Goal: Task Accomplishment & Management: Manage account settings

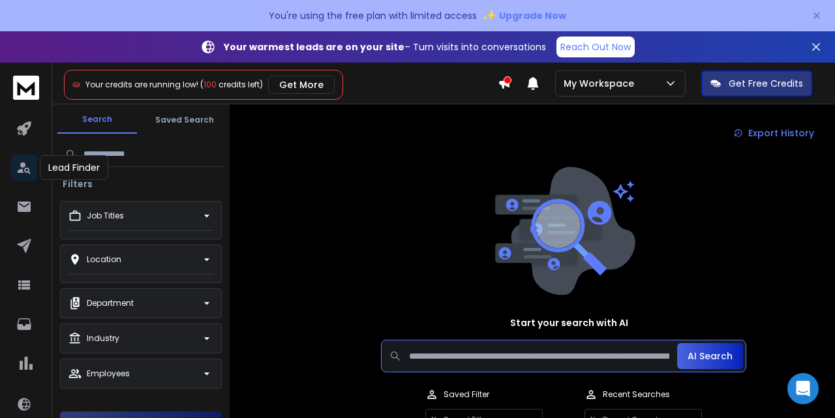
click at [27, 160] on icon at bounding box center [24, 168] width 16 height 16
click at [21, 208] on icon at bounding box center [24, 207] width 13 height 10
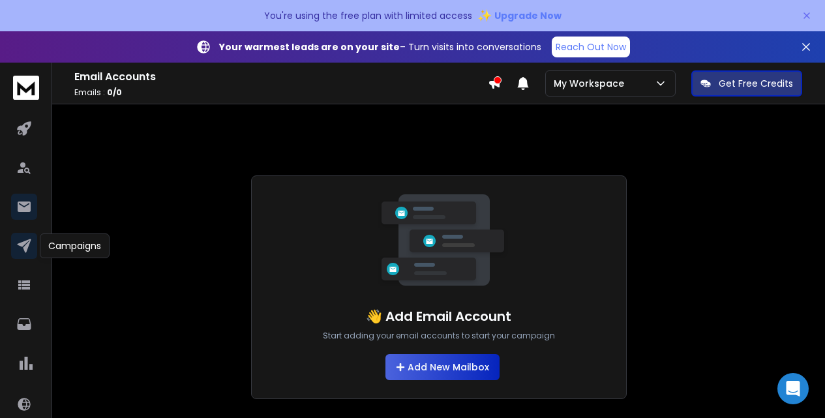
click at [26, 252] on icon at bounding box center [24, 246] width 14 height 14
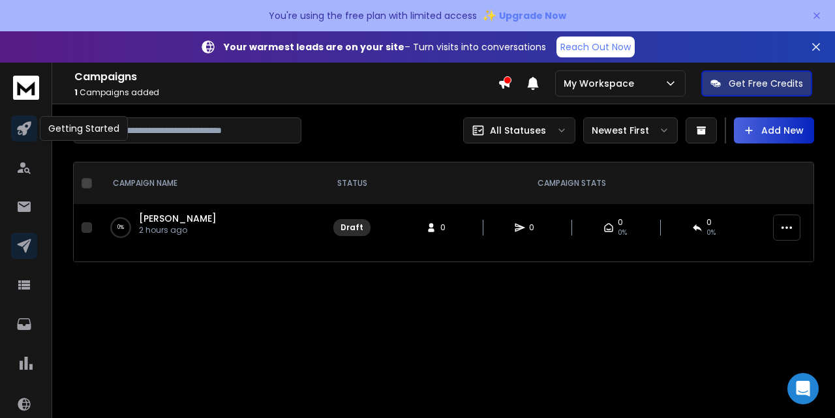
click at [26, 131] on icon at bounding box center [24, 128] width 14 height 14
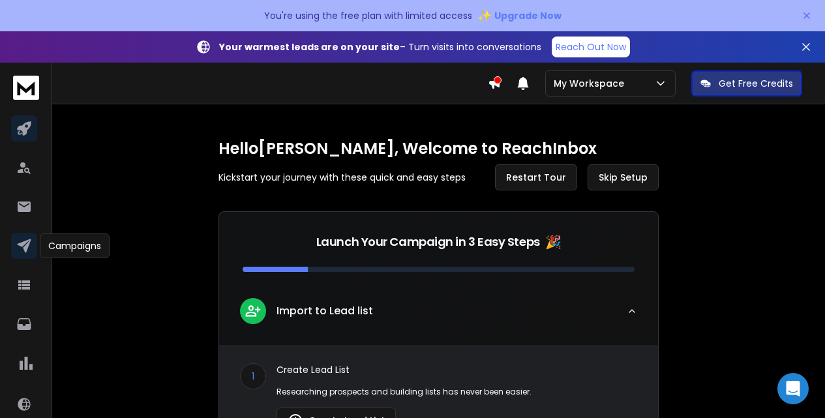
click at [27, 233] on link at bounding box center [24, 246] width 26 height 26
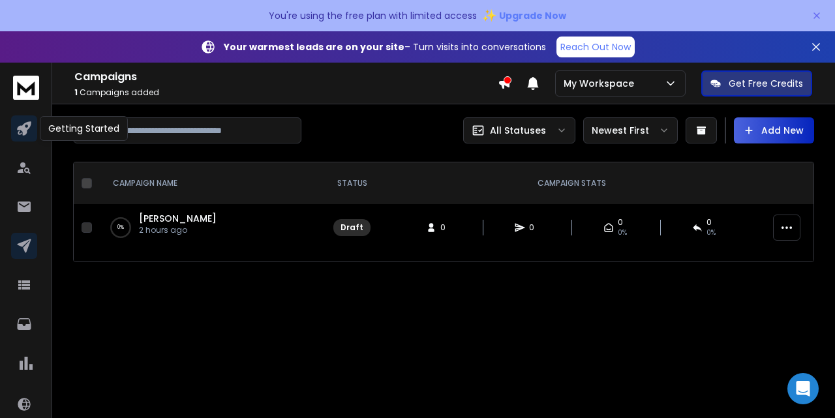
click at [26, 125] on icon at bounding box center [24, 129] width 16 height 16
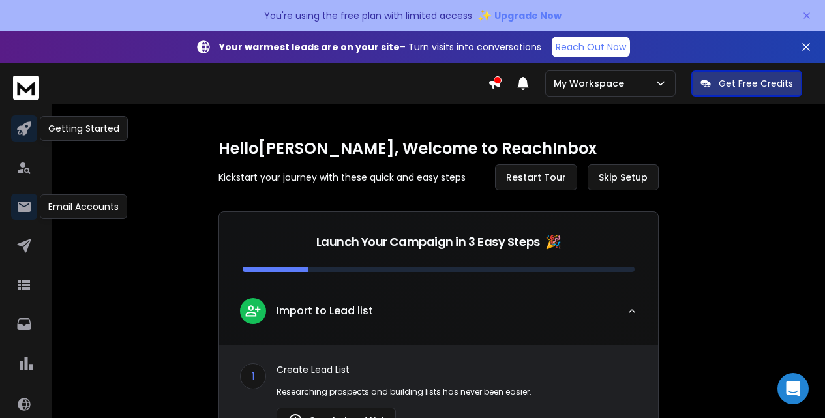
click at [15, 207] on link at bounding box center [24, 207] width 26 height 26
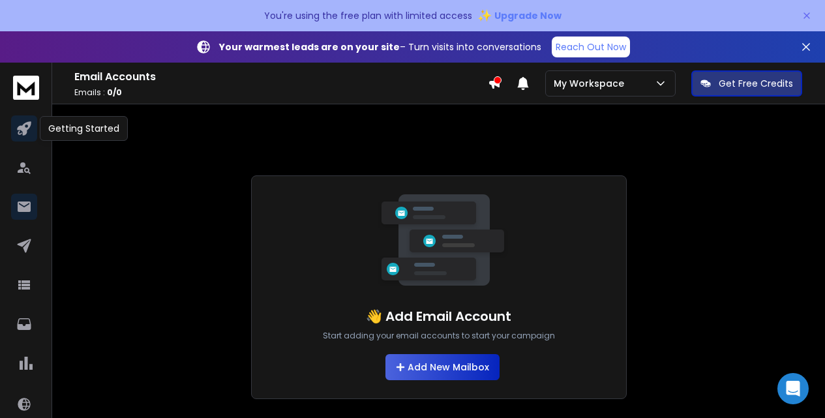
click at [23, 126] on icon at bounding box center [24, 128] width 14 height 14
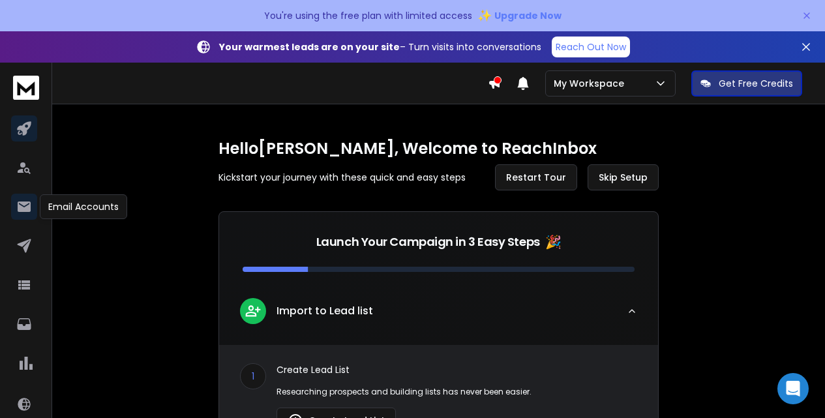
click at [20, 204] on icon at bounding box center [24, 207] width 16 height 16
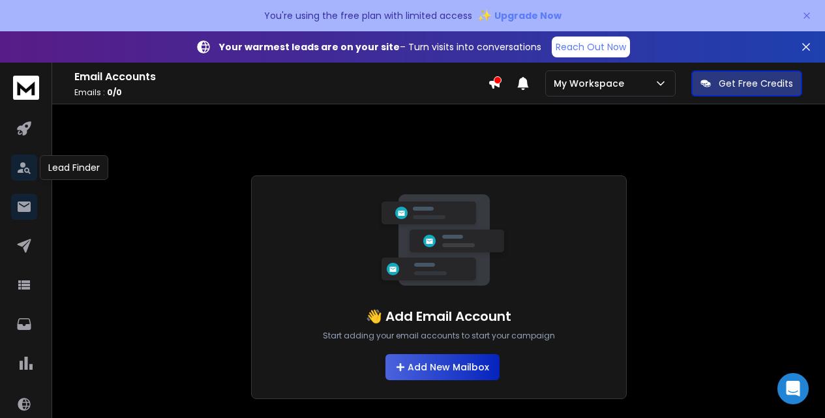
click at [17, 165] on icon at bounding box center [24, 168] width 16 height 16
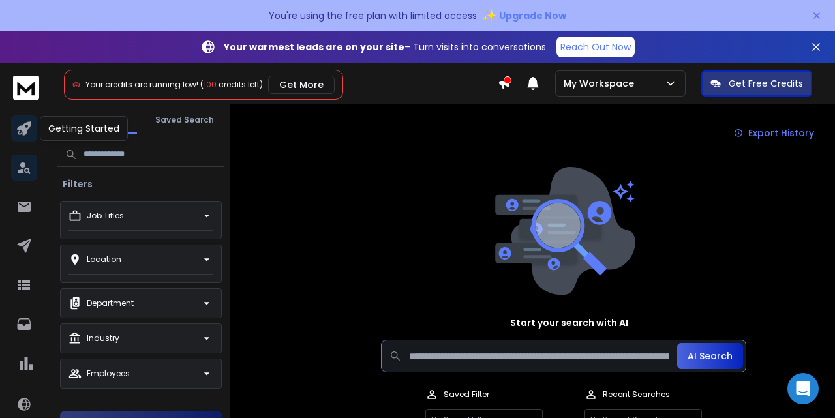
click at [22, 121] on icon at bounding box center [24, 129] width 16 height 16
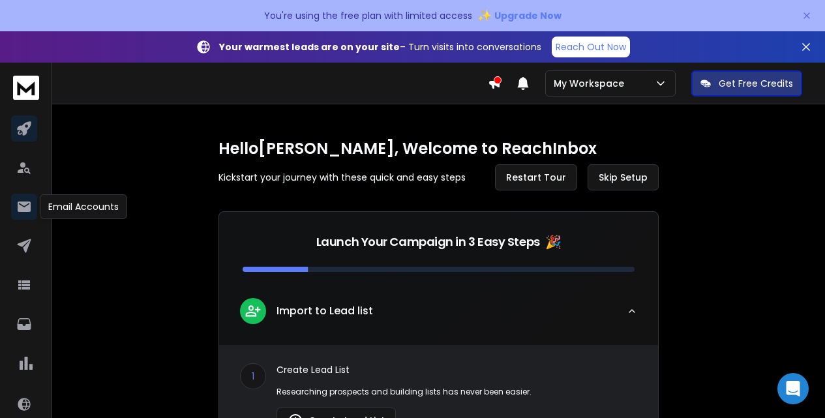
click at [32, 211] on link at bounding box center [24, 207] width 26 height 26
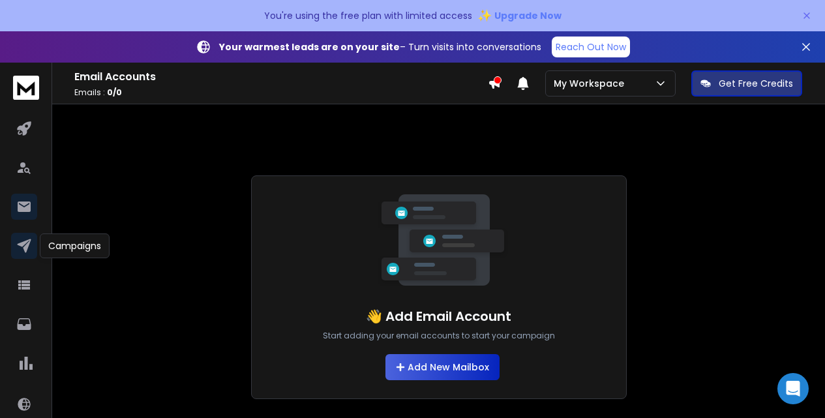
click at [25, 243] on icon at bounding box center [24, 246] width 14 height 14
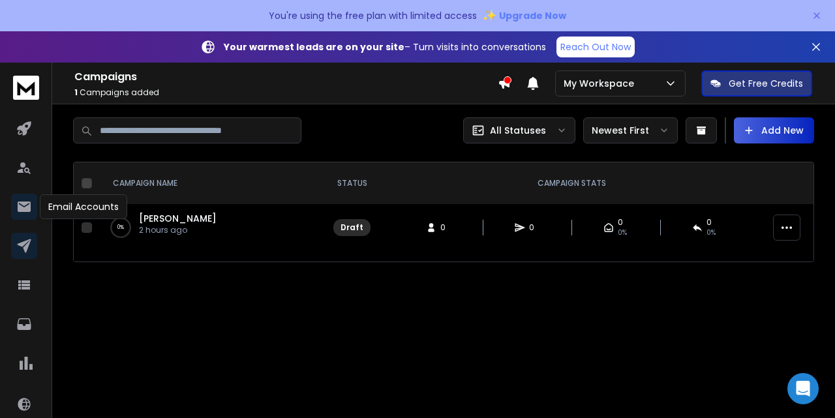
click at [22, 201] on icon at bounding box center [24, 207] width 16 height 16
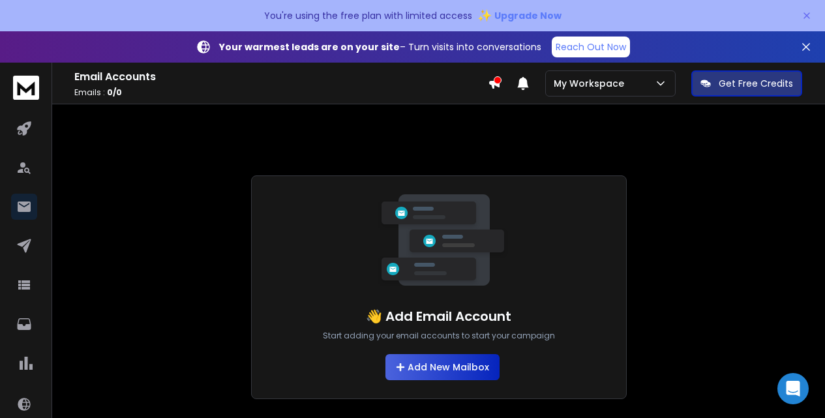
click at [459, 370] on button "Add New Mailbox" at bounding box center [443, 367] width 114 height 26
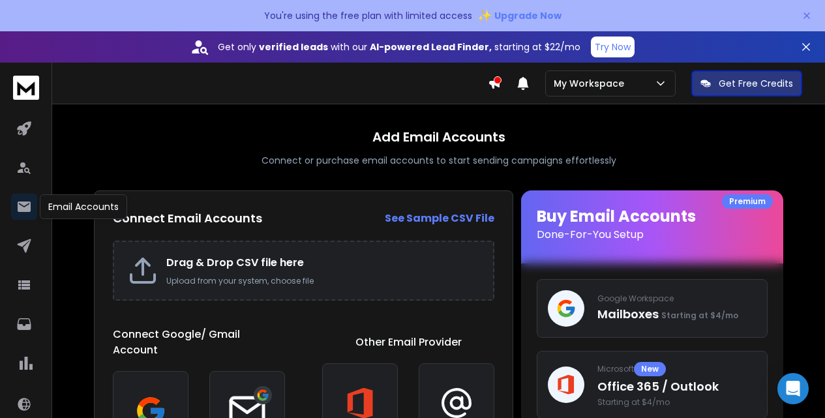
click at [21, 213] on icon at bounding box center [24, 207] width 16 height 16
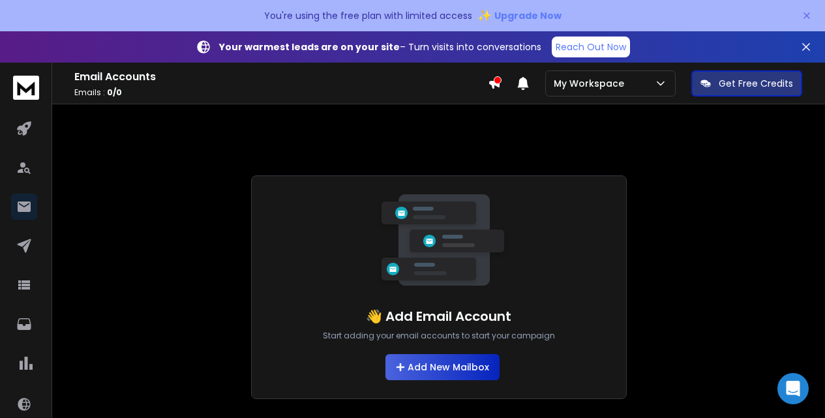
click at [470, 369] on button "Add New Mailbox" at bounding box center [443, 367] width 114 height 26
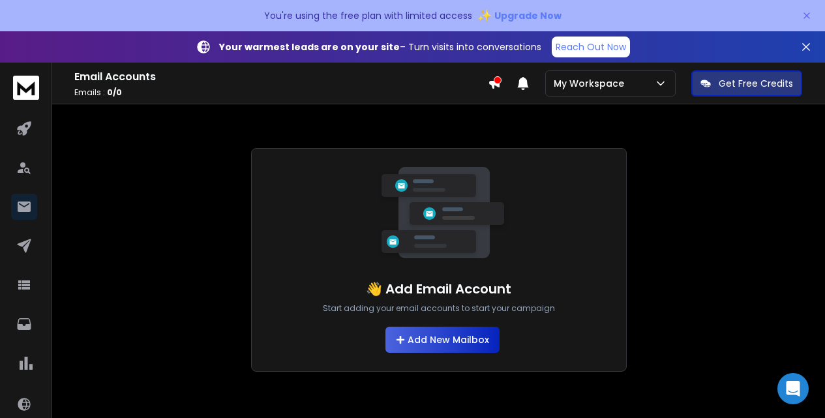
scroll to position [52, 0]
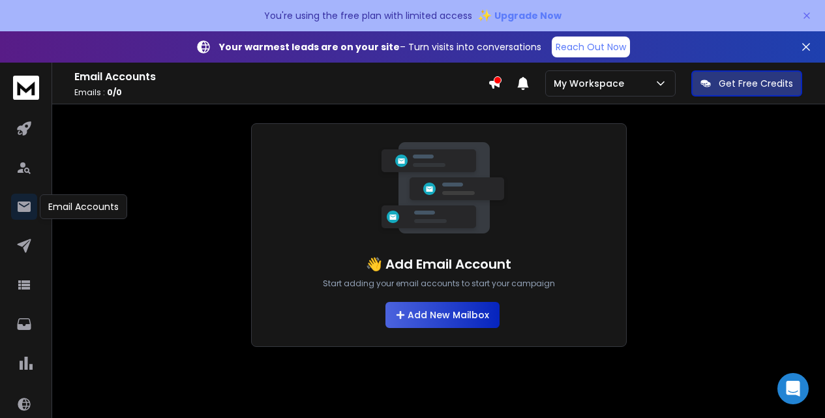
click at [17, 203] on icon at bounding box center [24, 207] width 16 height 16
click at [471, 321] on button "Add New Mailbox" at bounding box center [443, 315] width 114 height 26
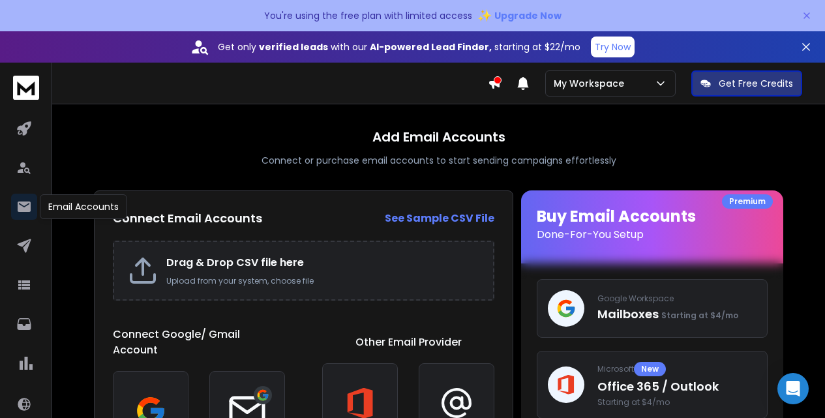
click at [29, 202] on icon at bounding box center [24, 207] width 13 height 10
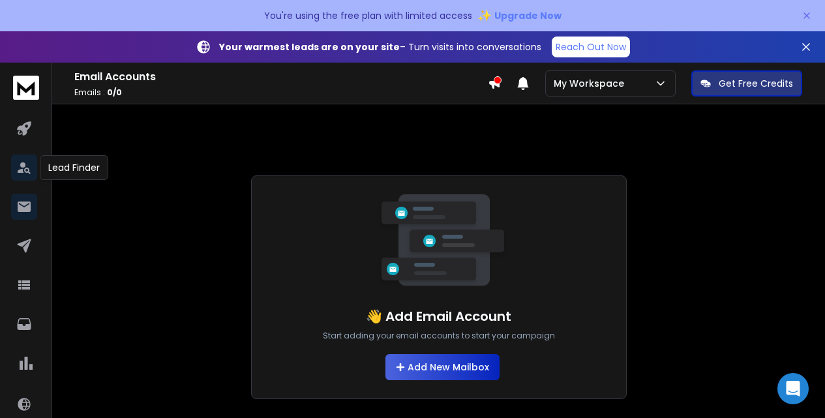
click at [23, 174] on icon at bounding box center [24, 168] width 16 height 16
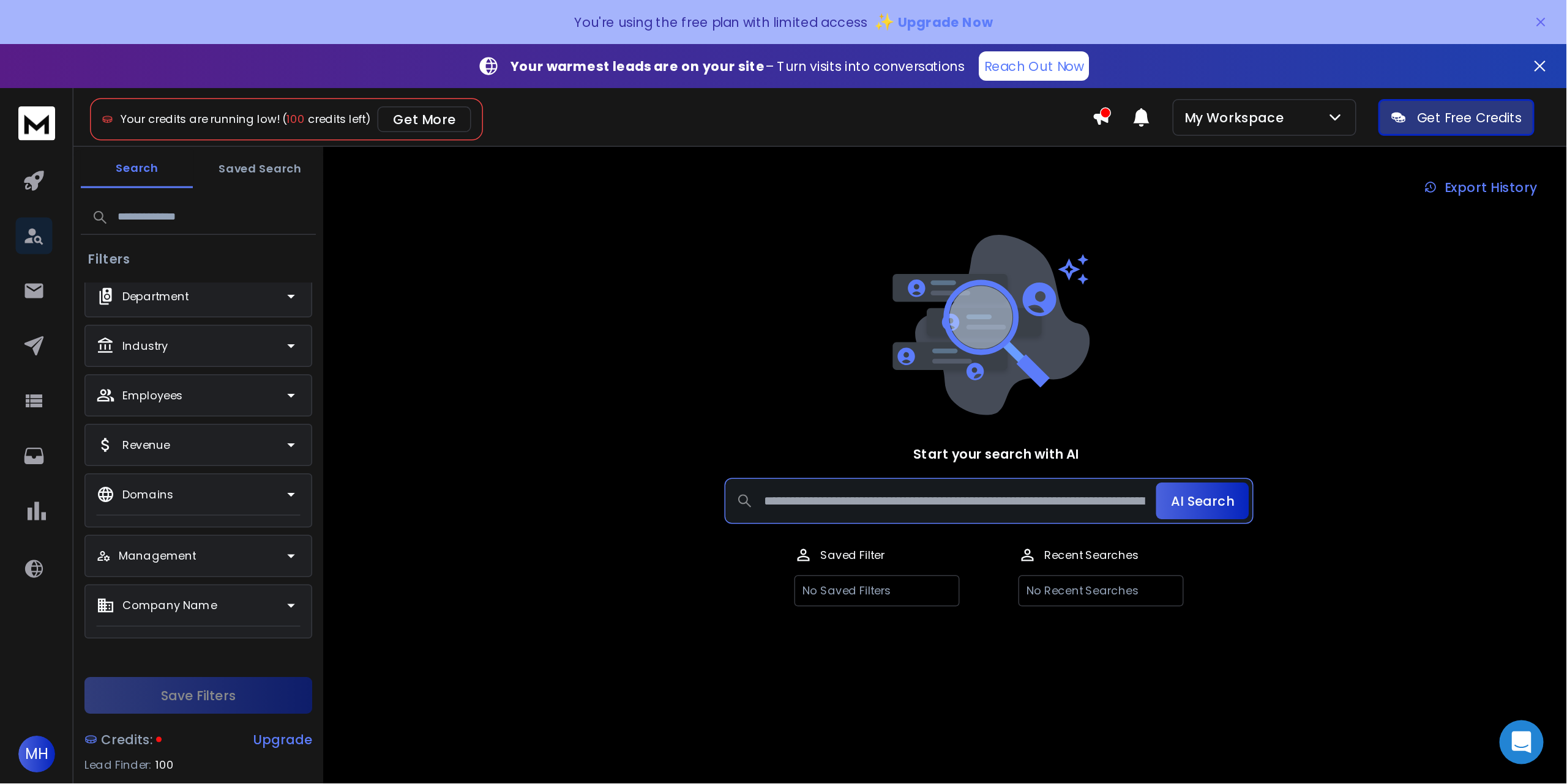
scroll to position [128, 0]
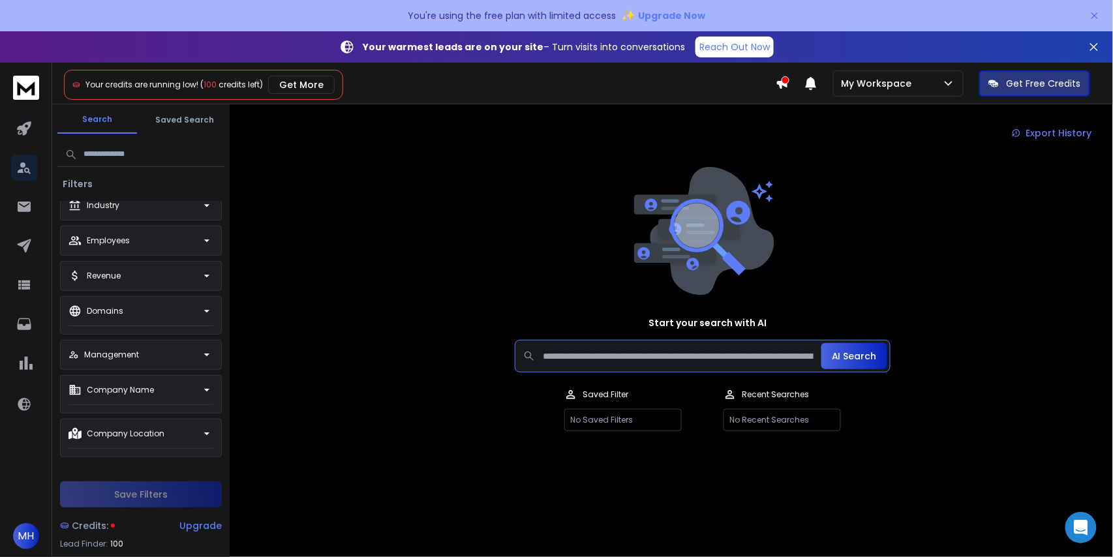
click at [834, 212] on div "Export History Start your search with AI" at bounding box center [702, 224] width 904 height 209
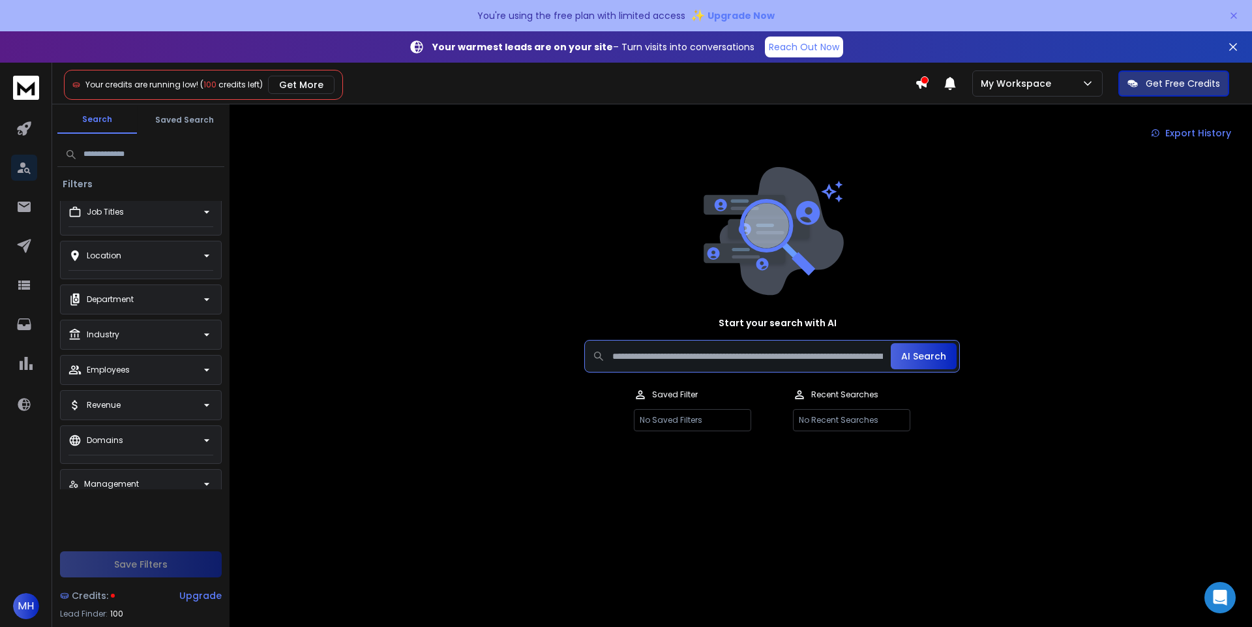
scroll to position [0, 0]
click at [200, 216] on icon at bounding box center [206, 215] width 13 height 13
click at [204, 214] on icon at bounding box center [206, 215] width 13 height 13
click at [198, 270] on div "Location" at bounding box center [141, 264] width 162 height 38
click at [202, 263] on icon at bounding box center [206, 259] width 13 height 13
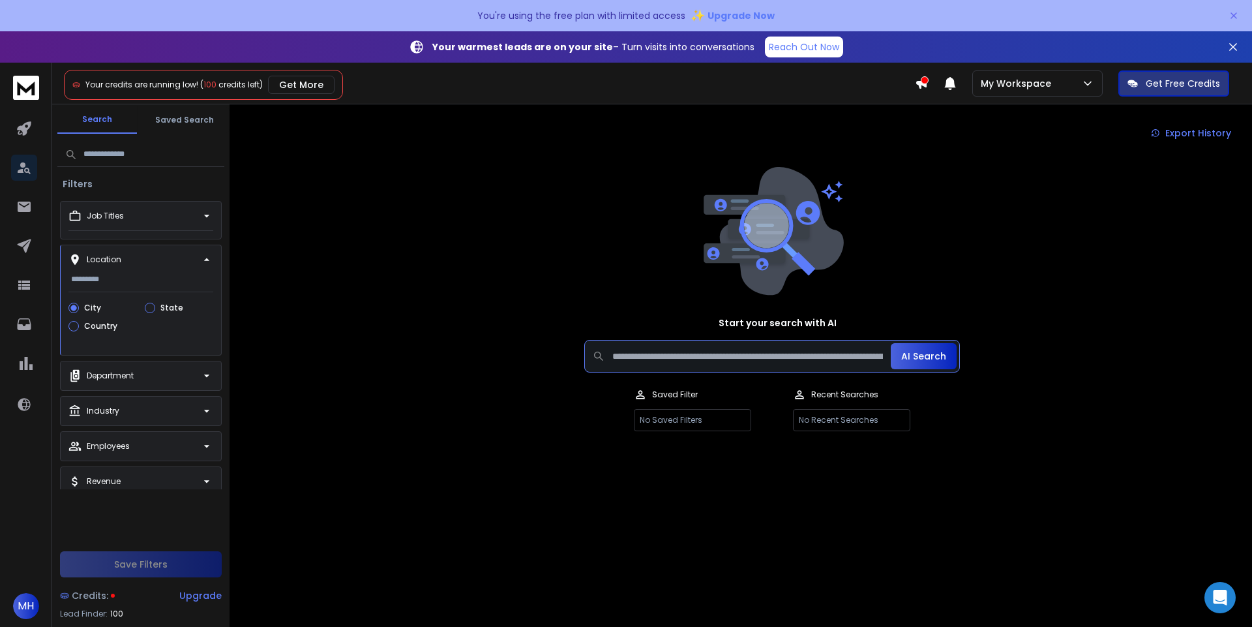
click at [202, 263] on icon at bounding box center [206, 259] width 13 height 13
click at [200, 305] on icon at bounding box center [206, 303] width 13 height 13
click at [202, 305] on icon at bounding box center [206, 303] width 13 height 13
click at [204, 305] on icon at bounding box center [206, 303] width 5 height 3
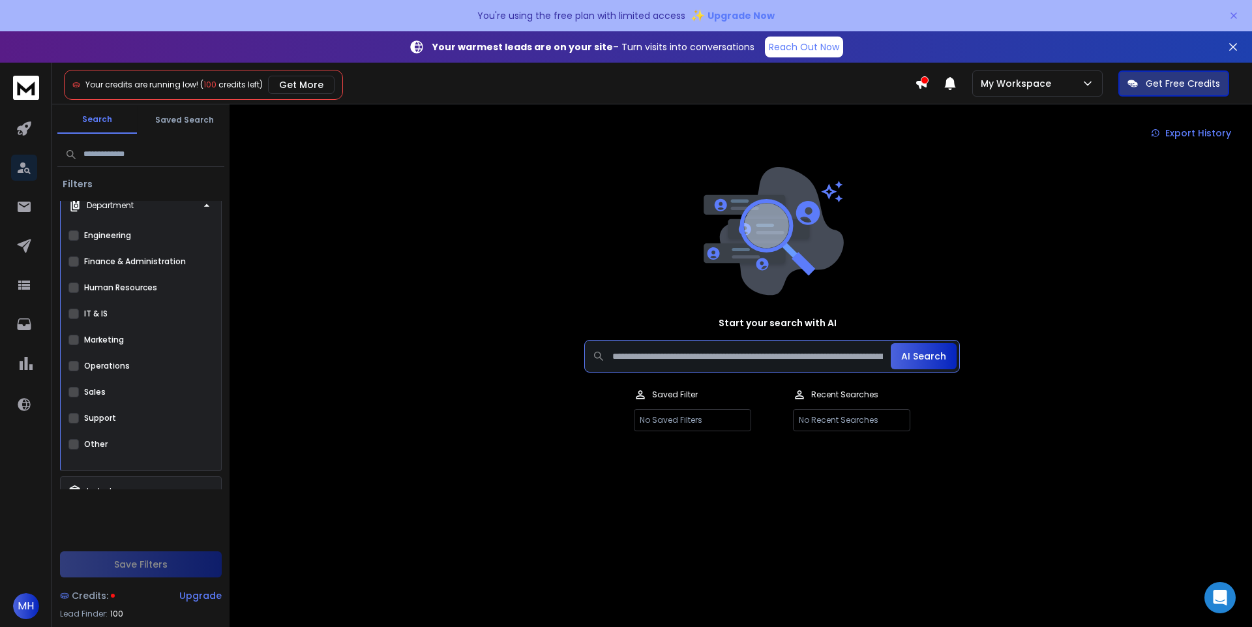
click at [79, 230] on div "Engineering" at bounding box center [140, 235] width 145 height 26
click at [76, 235] on button "Engineering" at bounding box center [73, 235] width 10 height 10
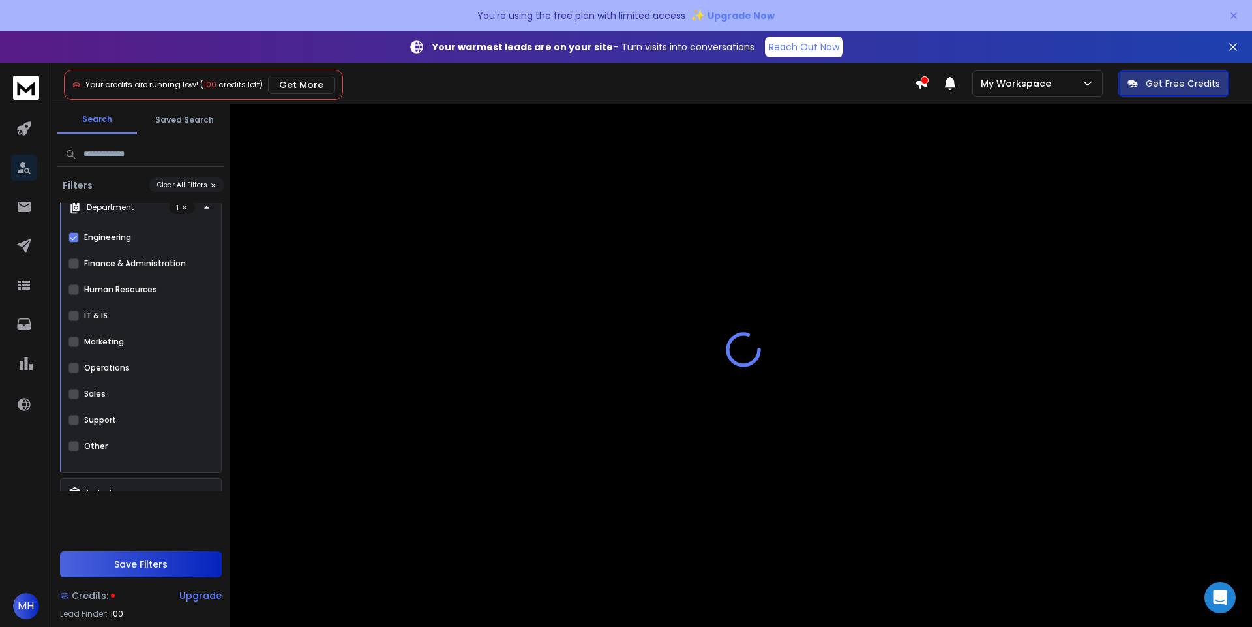
click at [76, 290] on Resources "Human Resources" at bounding box center [73, 289] width 10 height 10
click at [72, 261] on Administration "Finance & Administration" at bounding box center [73, 263] width 10 height 10
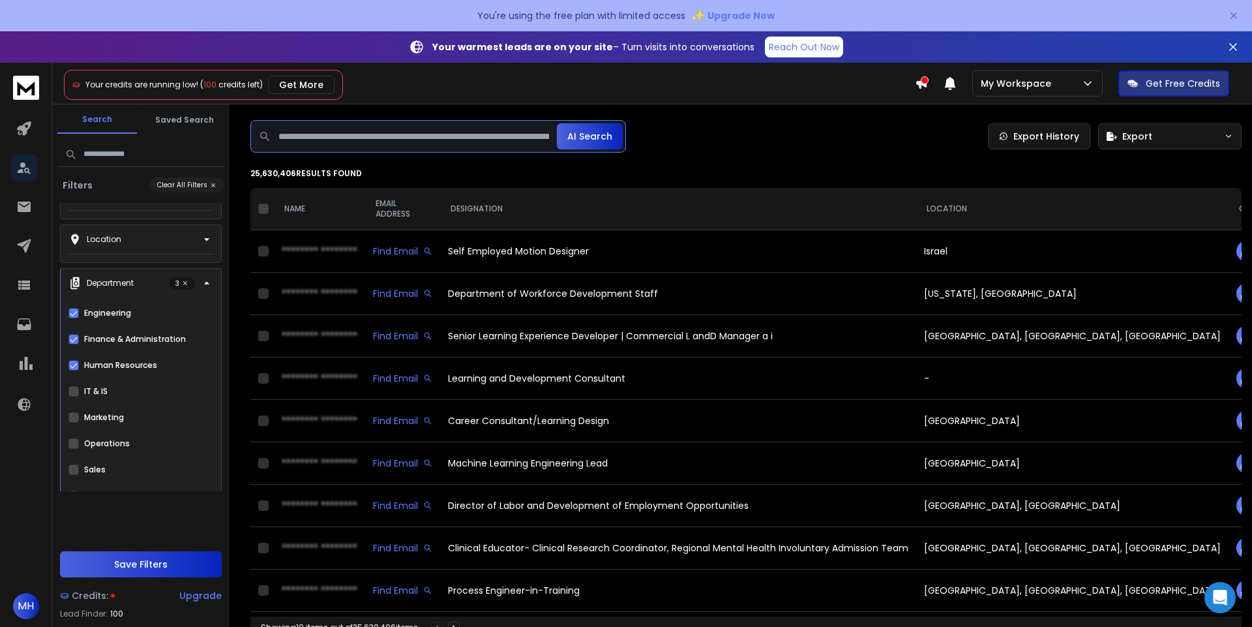
scroll to position [0, 0]
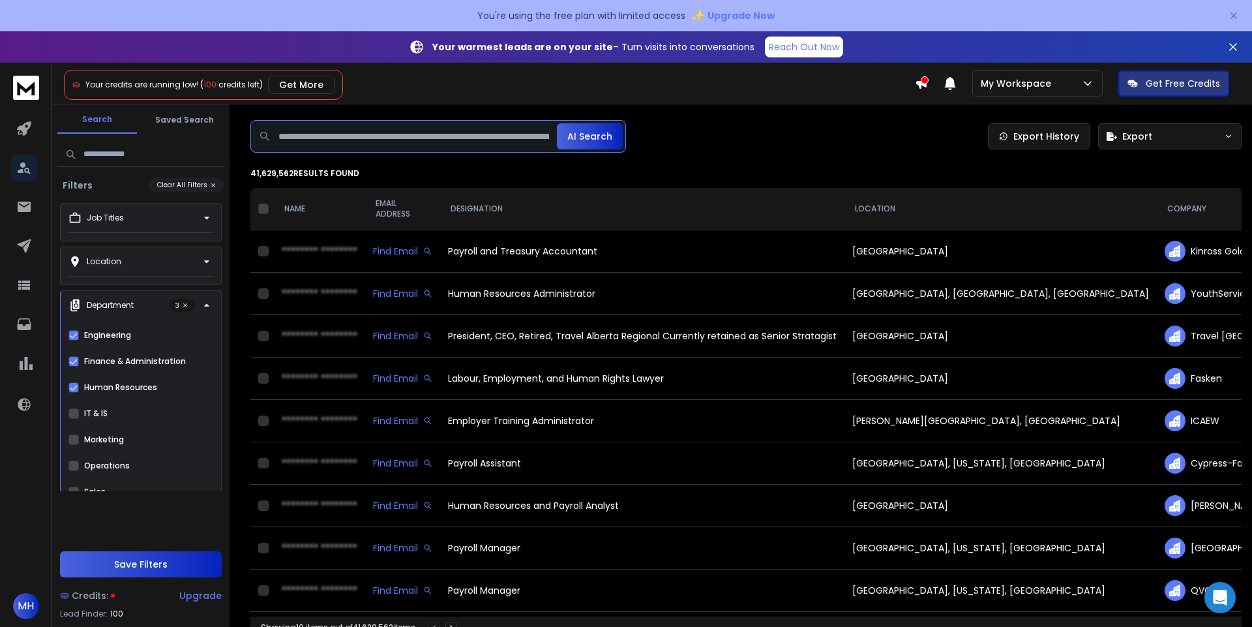
click at [75, 335] on button "Engineering" at bounding box center [73, 335] width 10 height 10
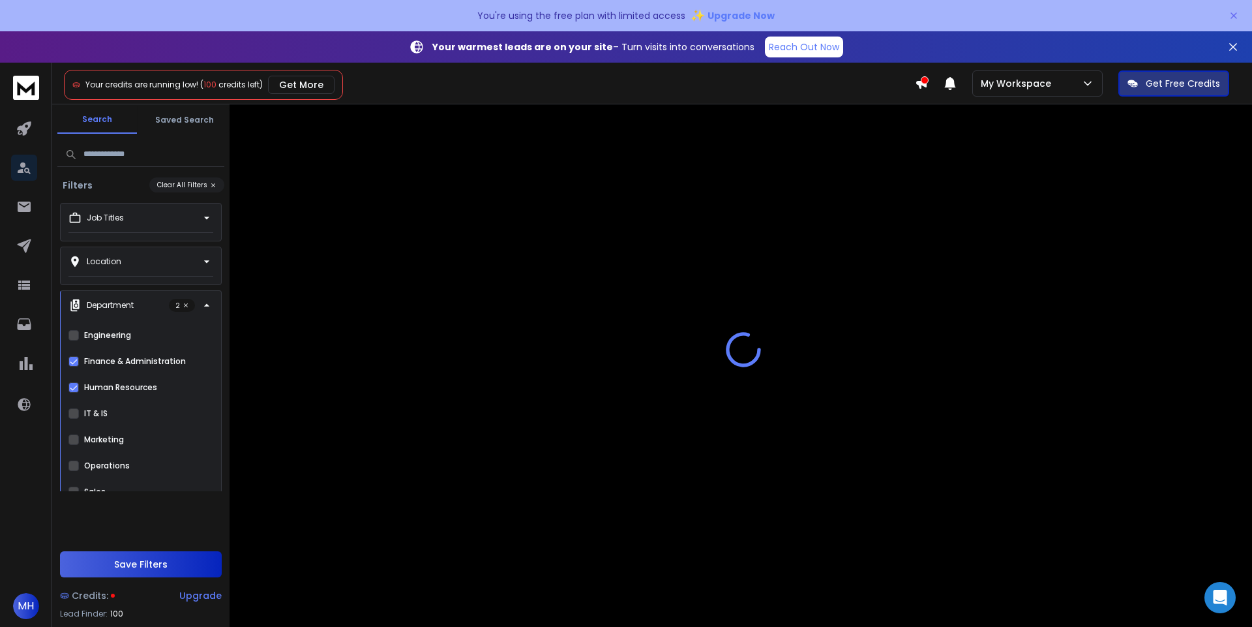
click at [75, 359] on Administration "Finance & Administration" at bounding box center [73, 361] width 10 height 10
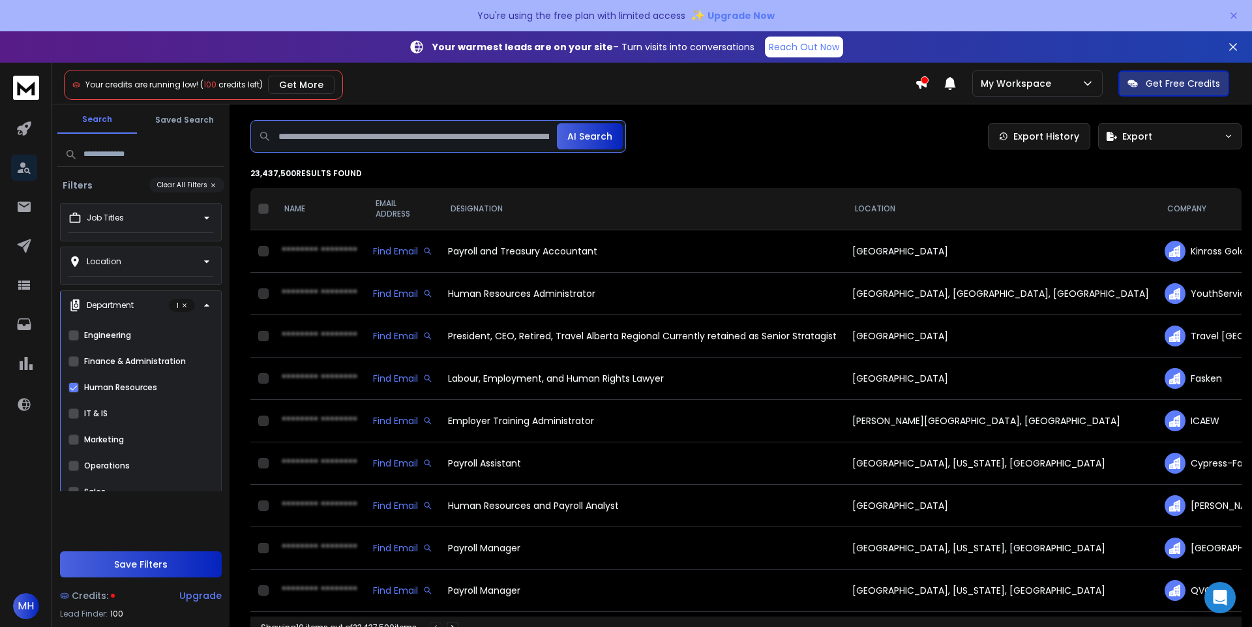
click at [77, 390] on Resources "Human Resources" at bounding box center [73, 387] width 10 height 10
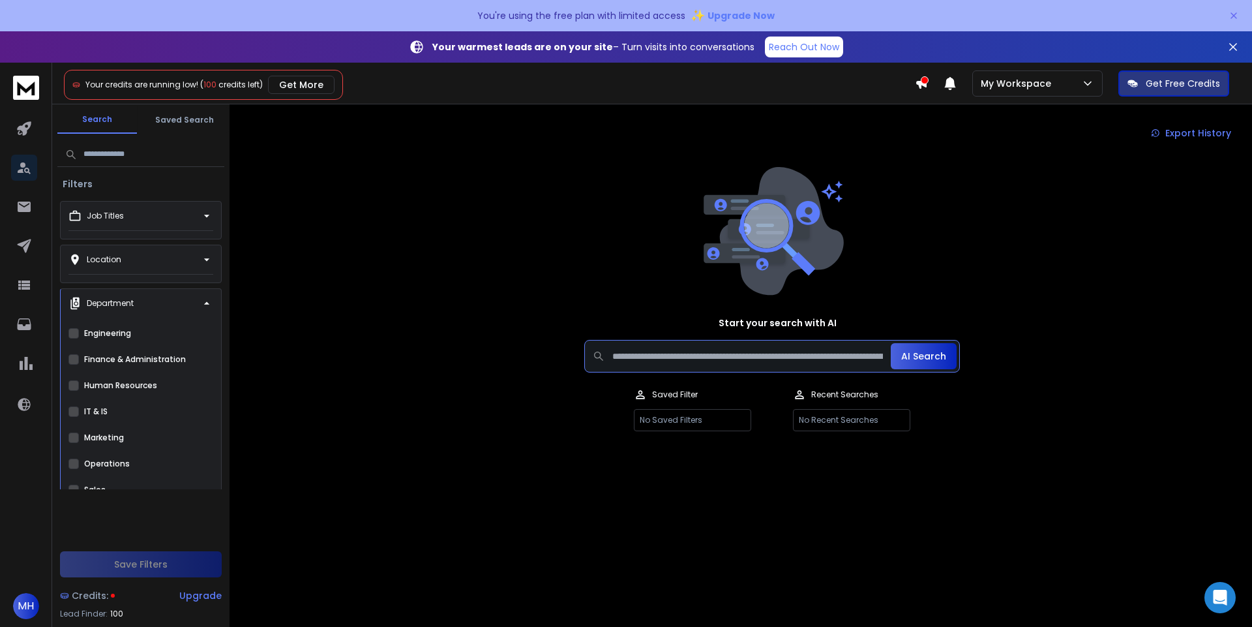
click at [200, 303] on icon at bounding box center [206, 303] width 13 height 13
click at [28, 205] on icon at bounding box center [24, 207] width 13 height 10
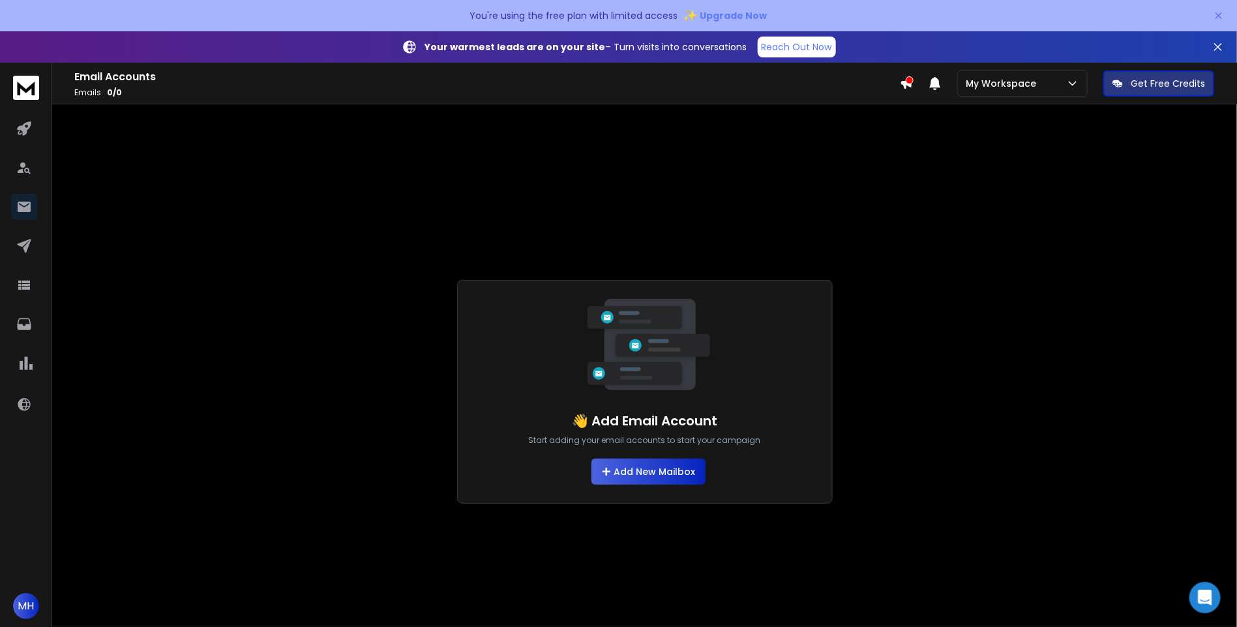
click at [640, 318] on icon at bounding box center [635, 317] width 95 height 23
click at [663, 333] on icon at bounding box center [650, 344] width 91 height 91
click at [646, 369] on icon at bounding box center [635, 373] width 95 height 23
click at [641, 417] on button "Add New Mailbox" at bounding box center [649, 472] width 114 height 26
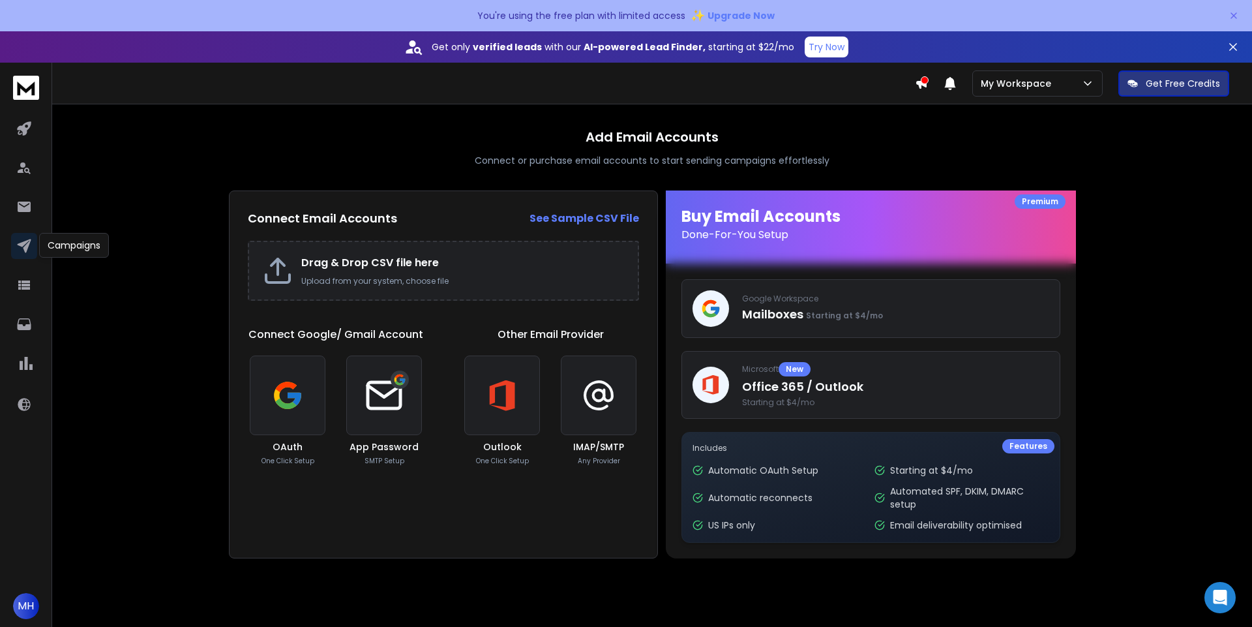
click at [25, 253] on icon at bounding box center [24, 246] width 16 height 16
drag, startPoint x: 576, startPoint y: 121, endPoint x: 721, endPoint y: 134, distance: 145.3
click at [721, 134] on div "Add Email Accounts Connect or purchase email accounts to start sending campaign…" at bounding box center [626, 324] width 1252 height 522
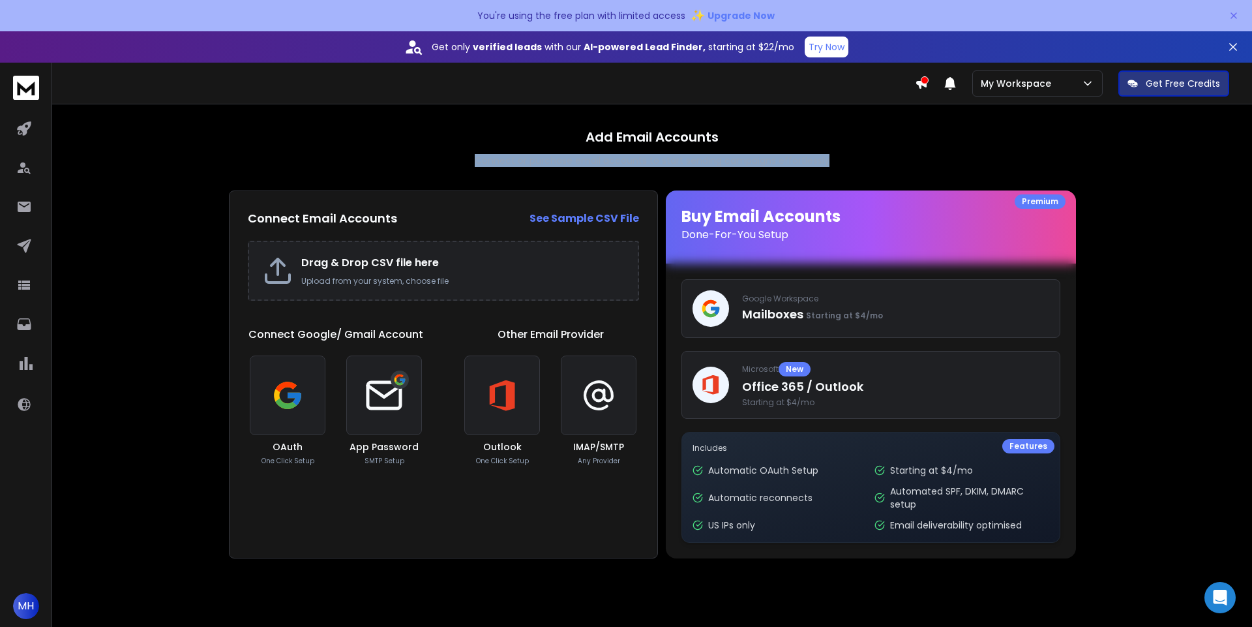
drag, startPoint x: 443, startPoint y: 147, endPoint x: 918, endPoint y: 159, distance: 475.7
click at [834, 159] on div "Add Email Accounts Connect or purchase email accounts to start sending campaign…" at bounding box center [652, 147] width 1200 height 39
copy p "Connect or purchase email accounts to start sending campaigns effortlessly"
click at [806, 133] on div "Add Email Accounts Connect or purchase email accounts to start sending campaign…" at bounding box center [652, 147] width 1200 height 39
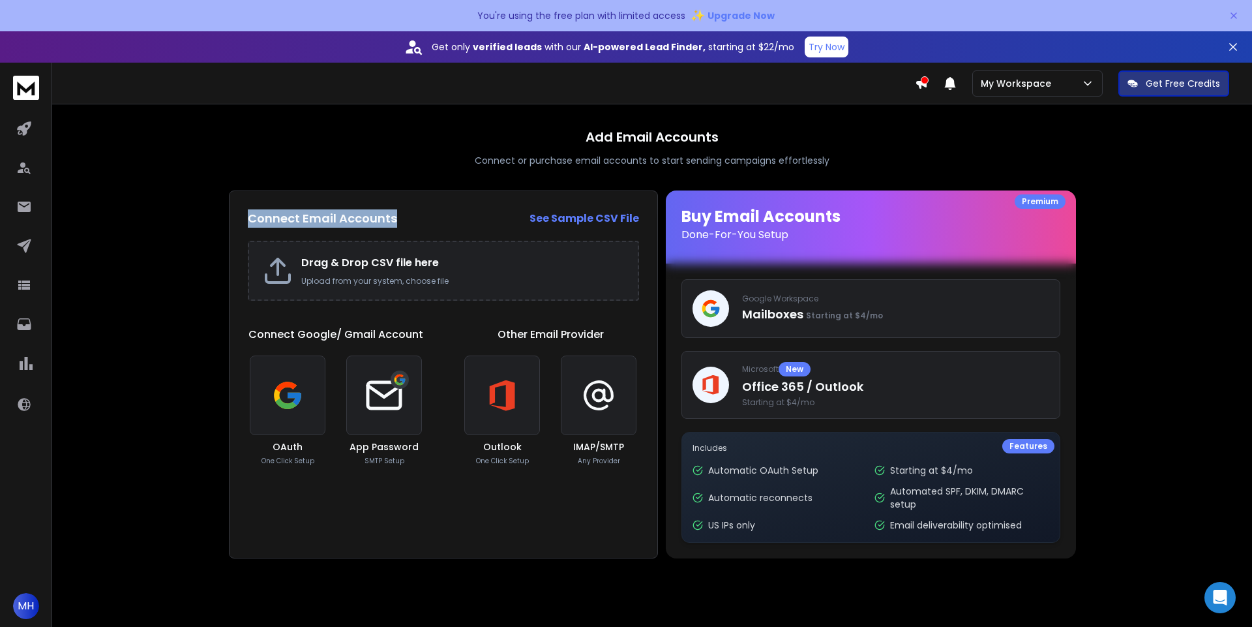
drag, startPoint x: 407, startPoint y: 221, endPoint x: 207, endPoint y: 202, distance: 200.6
click at [207, 202] on div "Connect Email Accounts See Sample CSV File Drag & Drop CSV file here Upload fro…" at bounding box center [652, 374] width 931 height 368
copy h2 "Connect Email Accounts"
drag, startPoint x: 511, startPoint y: 210, endPoint x: 648, endPoint y: 222, distance: 136.8
click at [648, 222] on div "Connect Email Accounts See Sample CSV File Drag & Drop CSV file here Upload fro…" at bounding box center [443, 374] width 429 height 368
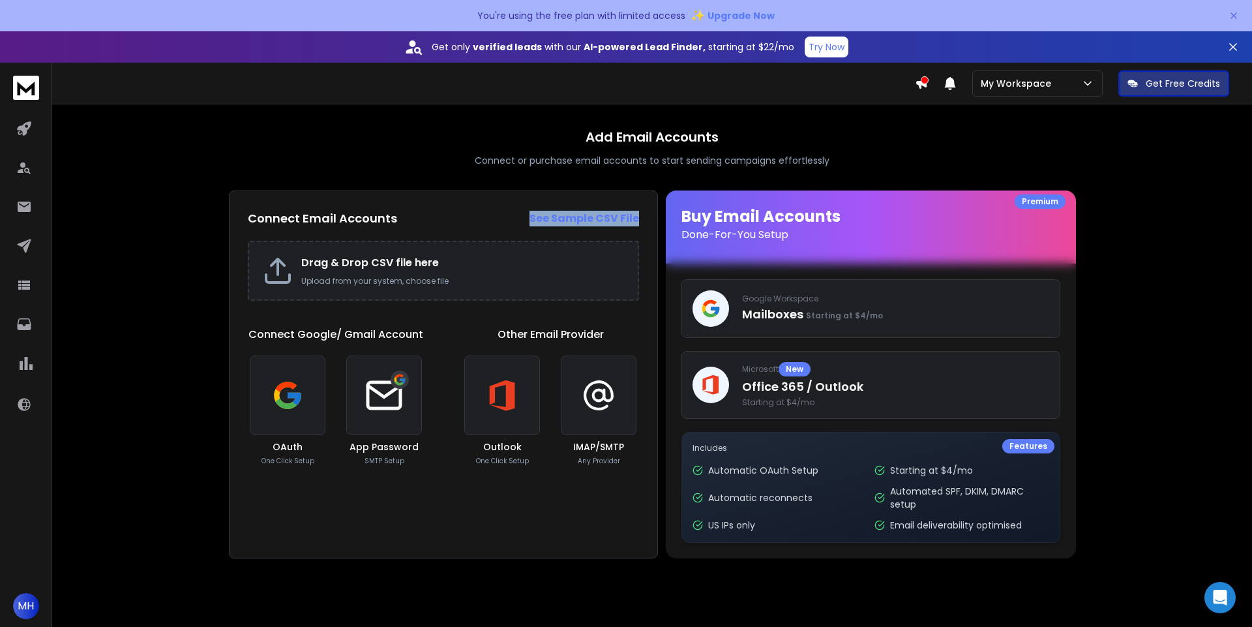
copy strong "See Sample CSV File"
click at [452, 218] on div "Connect Email Accounts See Sample CSV File" at bounding box center [443, 218] width 391 height 18
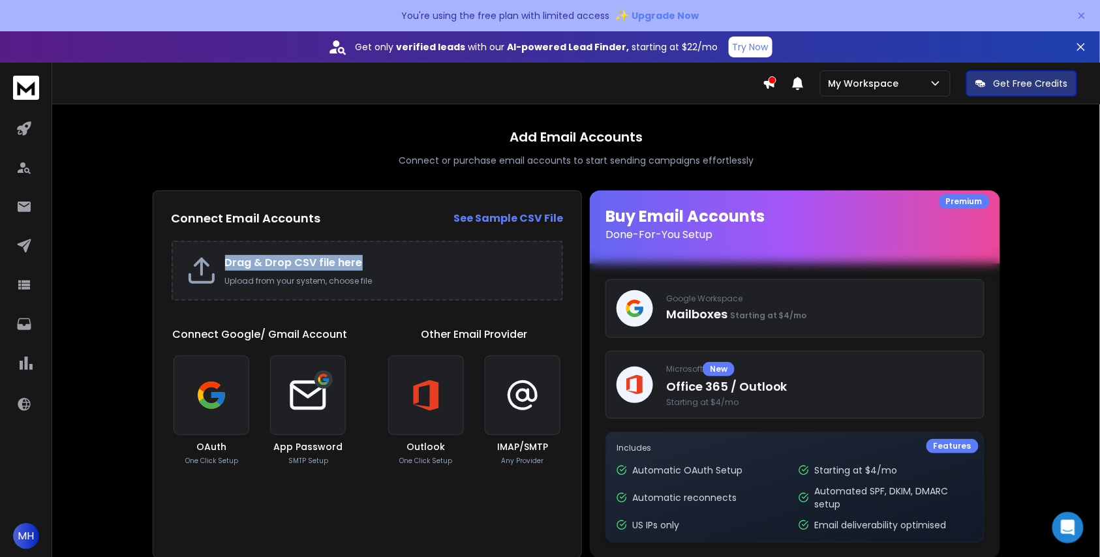
drag, startPoint x: 395, startPoint y: 262, endPoint x: 196, endPoint y: 253, distance: 199.8
click at [196, 253] on div "Drag & Drop CSV file here Upload from your system, choose file" at bounding box center [367, 271] width 391 height 60
copy h2 "Drag & Drop CSV file here"
drag, startPoint x: 397, startPoint y: 273, endPoint x: 225, endPoint y: 282, distance: 171.8
click at [225, 282] on div "Drag & Drop CSV file here Upload from your system, choose file" at bounding box center [387, 270] width 324 height 31
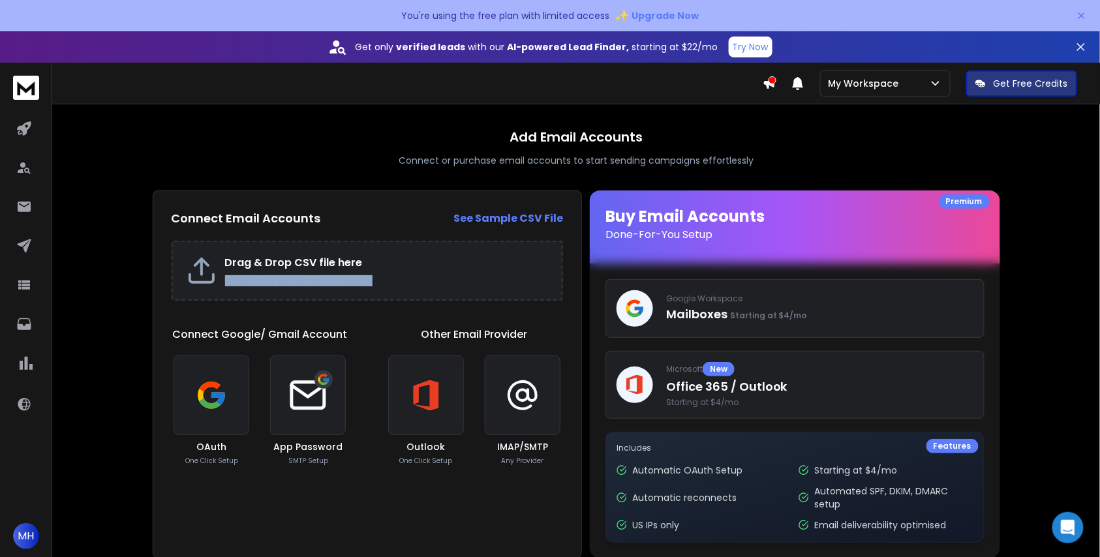
copy p "Upload from your system, choose file"
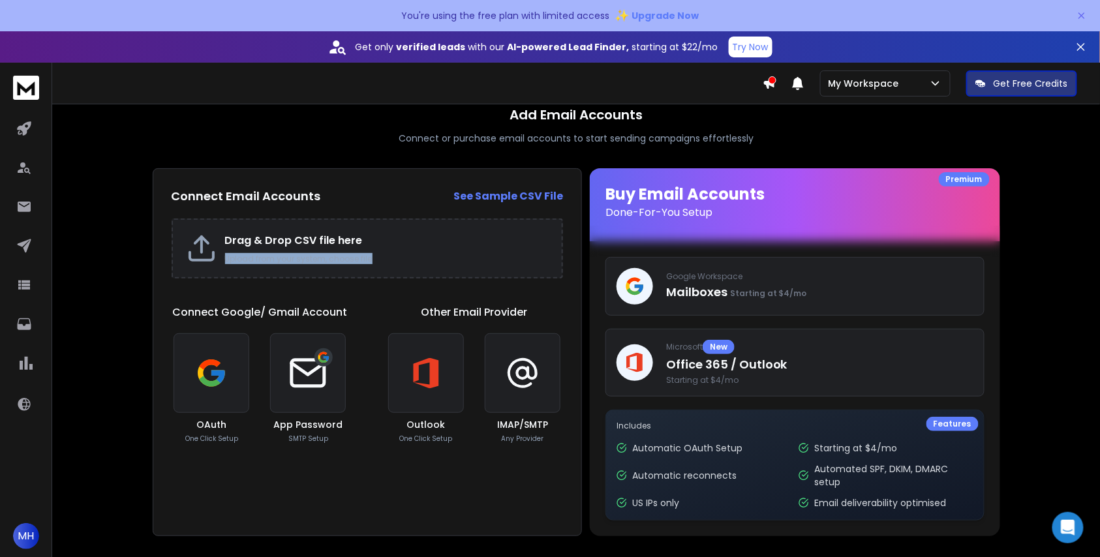
scroll to position [29, 0]
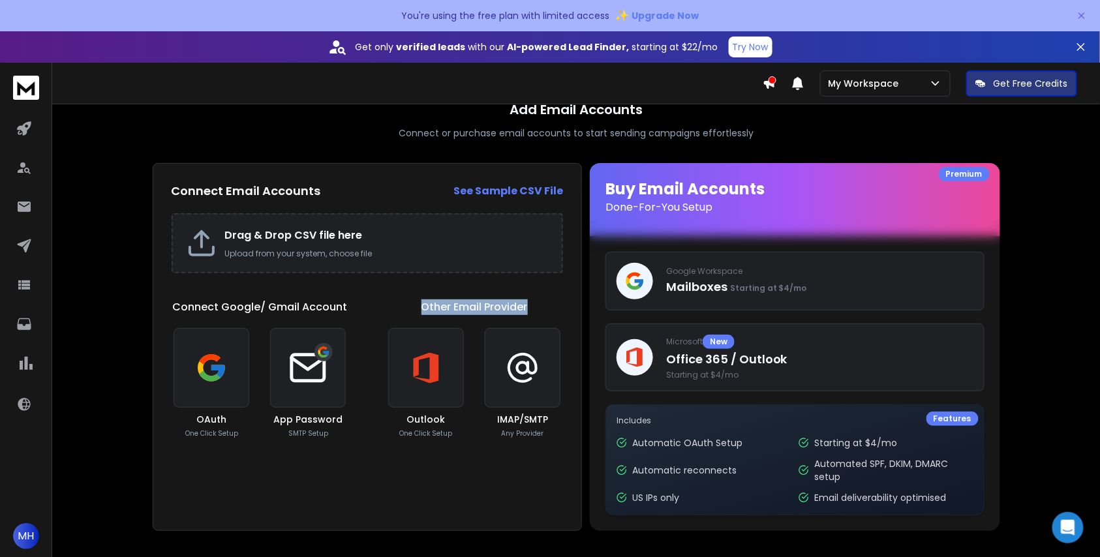
drag, startPoint x: 412, startPoint y: 301, endPoint x: 548, endPoint y: 303, distance: 135.7
click at [548, 303] on div "Other Email Provider Outlook One Click Setup IMAP/SMTP Any Provider" at bounding box center [474, 368] width 177 height 139
copy h1 "Other Email Provider"
drag, startPoint x: 277, startPoint y: 410, endPoint x: 361, endPoint y: 416, distance: 84.4
click at [361, 416] on div "Connect Google/ Gmail Account OAuth One Click Setup App Password SMTP Setup Oth…" at bounding box center [367, 368] width 391 height 139
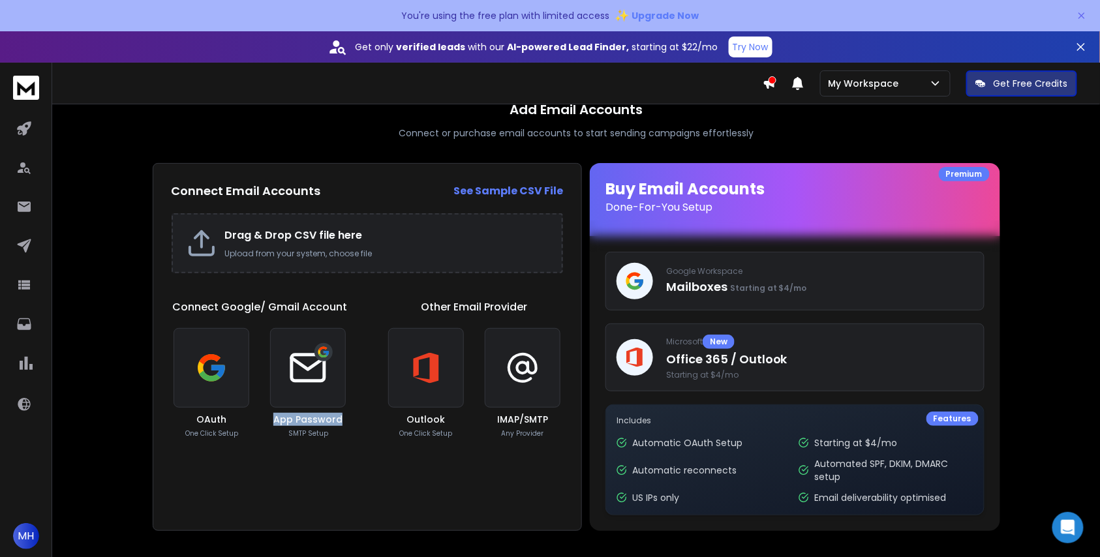
copy h3 "App Password"
drag, startPoint x: 642, startPoint y: 348, endPoint x: 727, endPoint y: 369, distance: 87.2
click at [727, 369] on div "Microsoft New Office 365 / Outlook Starting at $4/mo" at bounding box center [794, 358] width 379 height 68
click at [801, 369] on div "Microsoft New Office 365 / Outlook Starting at $4/mo" at bounding box center [819, 358] width 307 height 46
drag, startPoint x: 783, startPoint y: 355, endPoint x: 661, endPoint y: 356, distance: 122.6
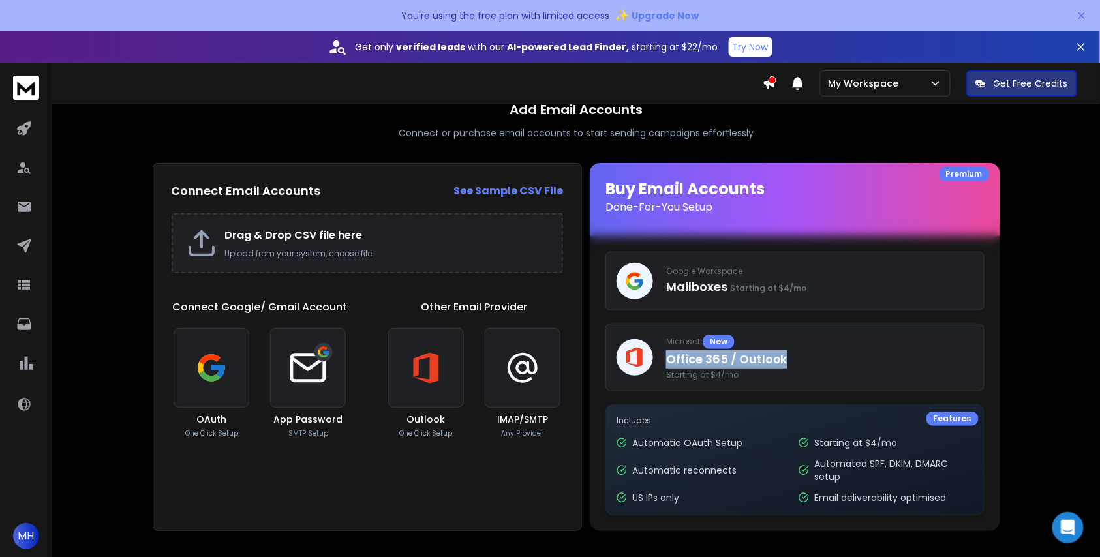
click at [661, 356] on div "Microsoft New Office 365 / Outlook Starting at $4/mo" at bounding box center [794, 358] width 379 height 68
drag, startPoint x: 802, startPoint y: 355, endPoint x: 664, endPoint y: 359, distance: 138.4
click at [664, 359] on div "Microsoft New Office 365 / Outlook Starting at $4/mo" at bounding box center [794, 358] width 379 height 68
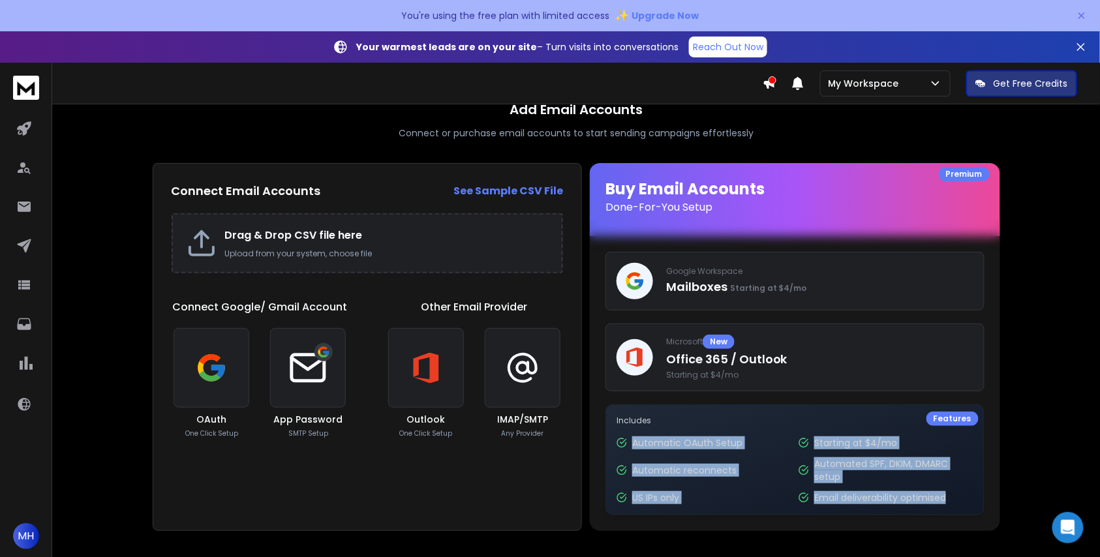
drag, startPoint x: 632, startPoint y: 442, endPoint x: 958, endPoint y: 496, distance: 330.6
click at [834, 417] on div "Automatic OAuth Setup Starting at $4/mo Automatic reconnects Automated SPF, DKI…" at bounding box center [794, 470] width 357 height 68
copy div "Automatic OAuth Setup Starting at $4/mo Automatic reconnects Automated SPF, DKI…"
click at [801, 417] on div "Includes Automatic OAuth Setup Starting at $4/mo Automatic reconnects Automated…" at bounding box center [794, 460] width 357 height 89
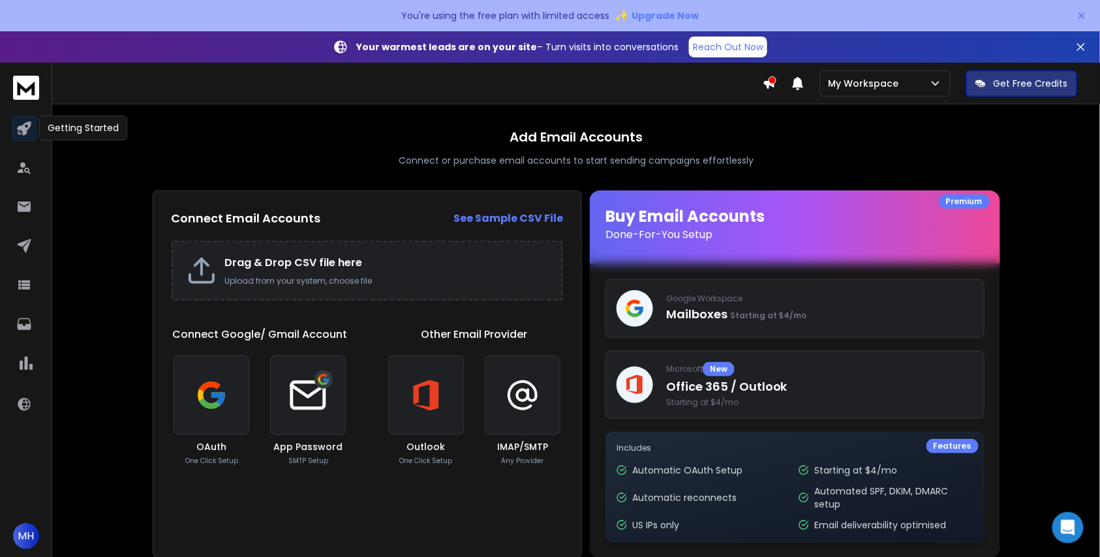
click at [35, 123] on link at bounding box center [24, 128] width 26 height 26
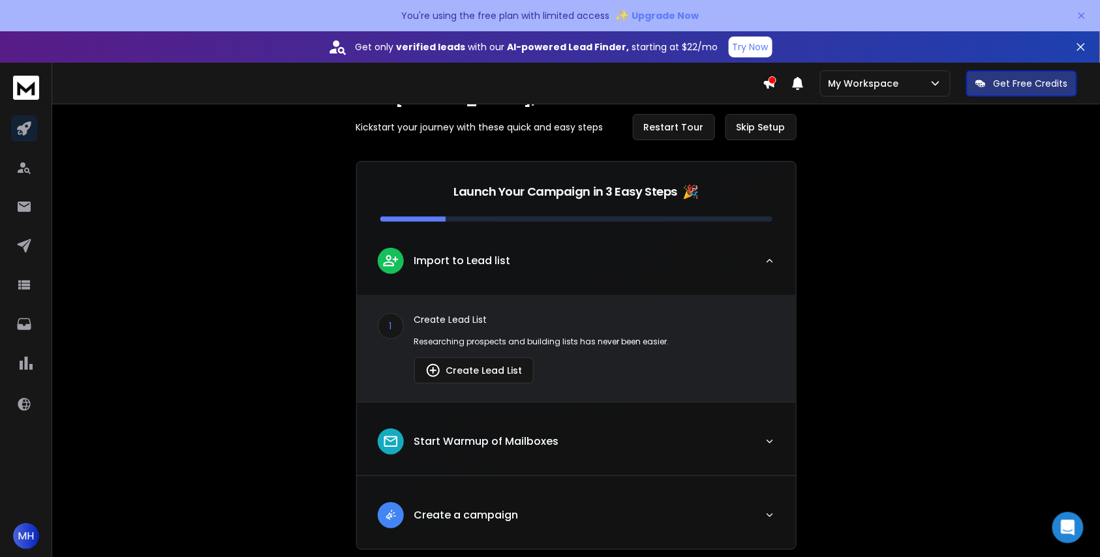
scroll to position [77, 0]
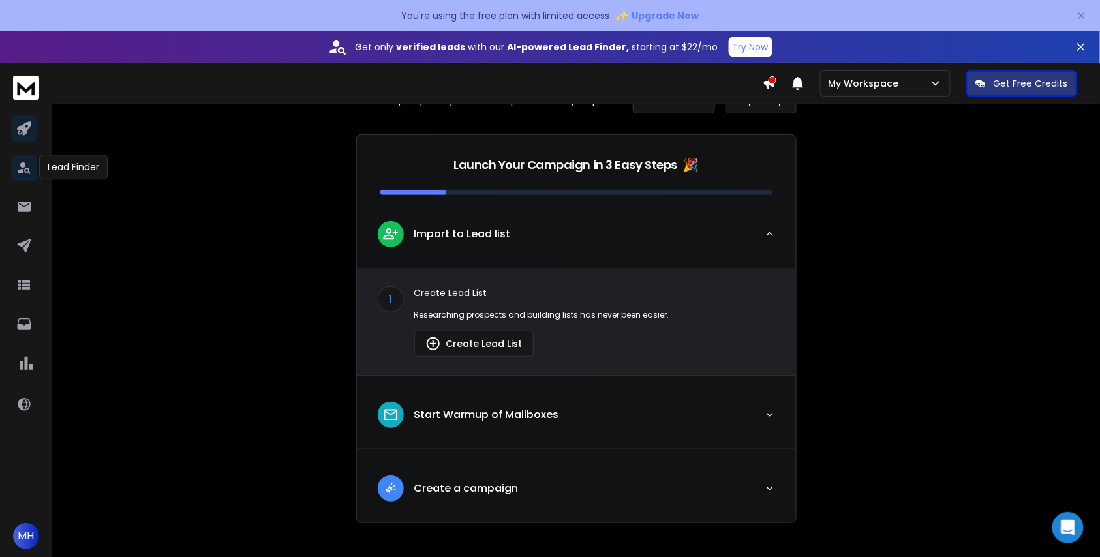
click at [24, 167] on icon at bounding box center [24, 168] width 16 height 16
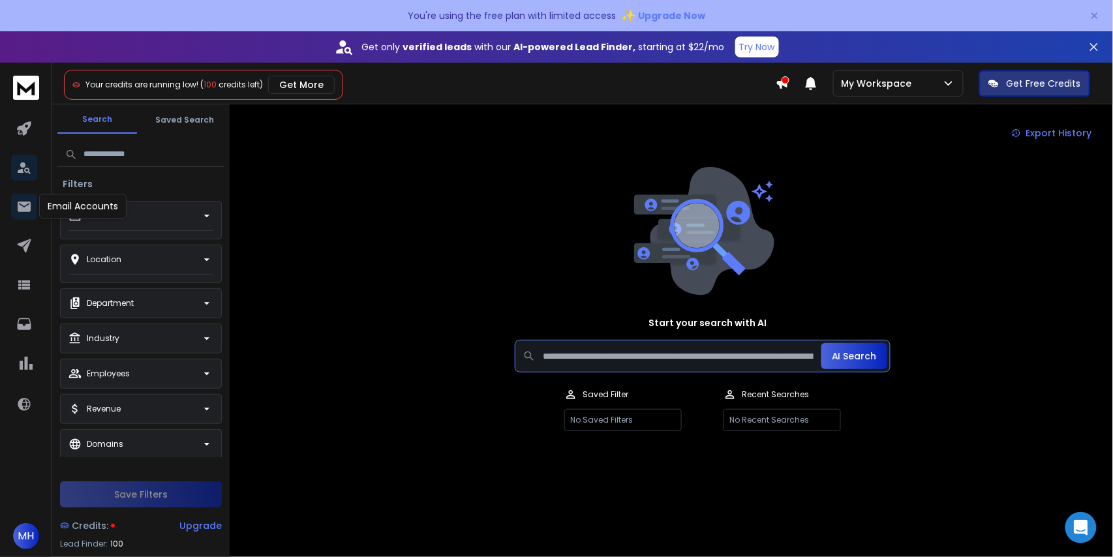
click at [22, 204] on icon at bounding box center [24, 207] width 13 height 10
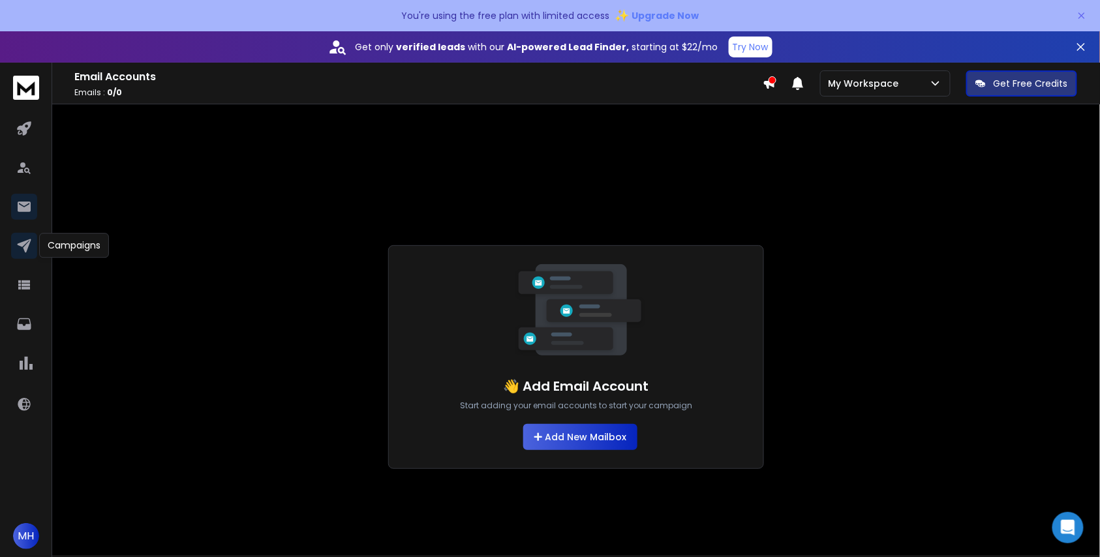
click at [16, 248] on icon at bounding box center [24, 246] width 16 height 16
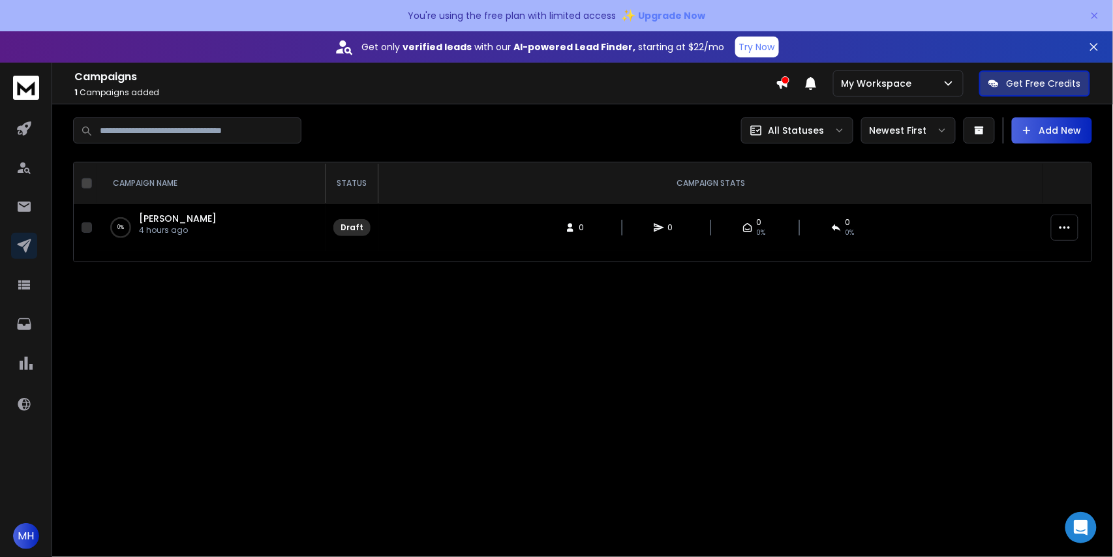
click at [834, 226] on icon "button" at bounding box center [1064, 227] width 13 height 13
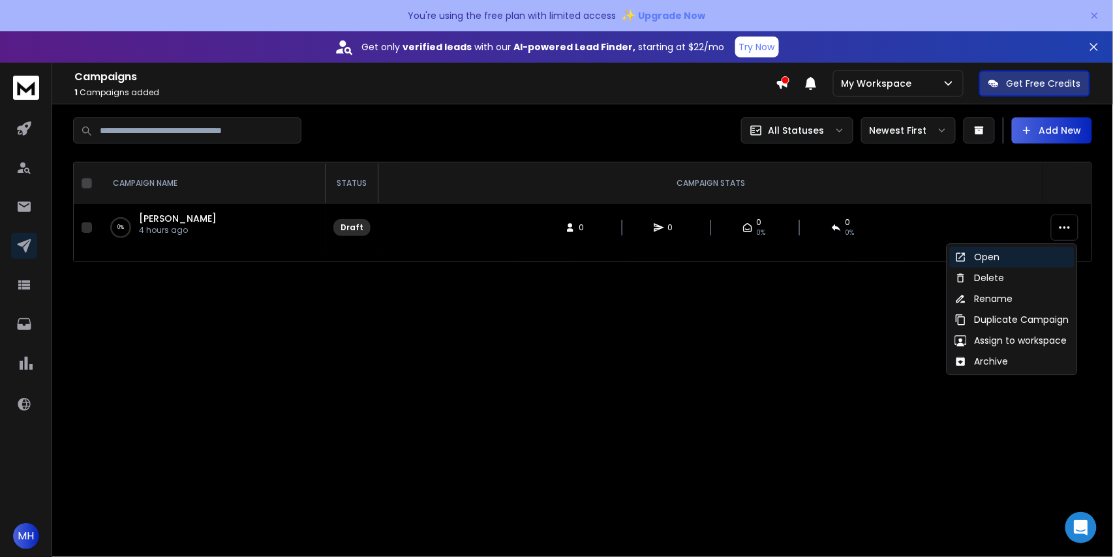
click at [834, 226] on icon "button" at bounding box center [1064, 227] width 13 height 13
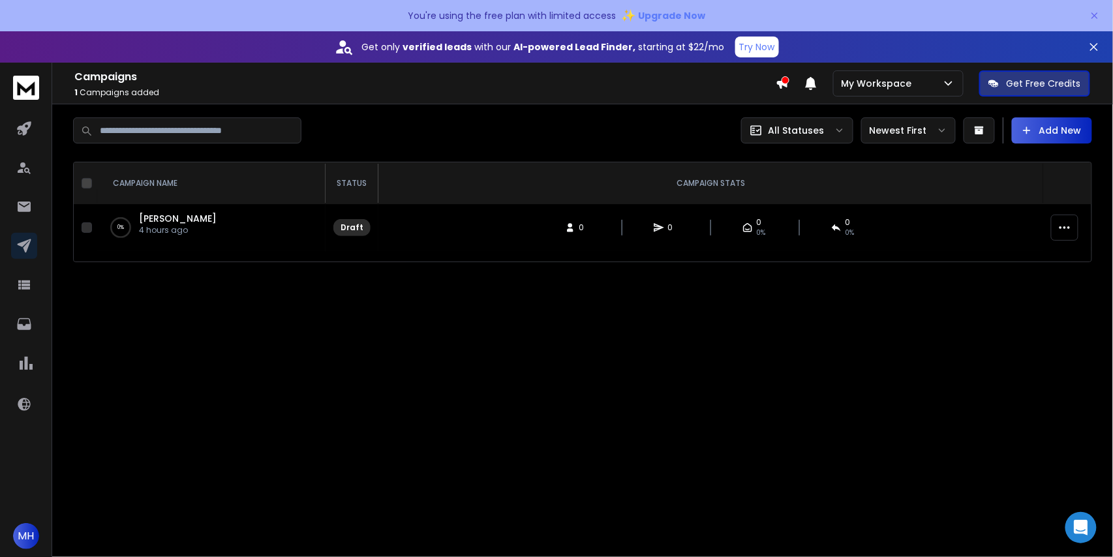
click at [429, 298] on div "You're using the free plan with limited access ✨ Upgrade Now Get only verified …" at bounding box center [556, 278] width 1113 height 557
click at [22, 204] on icon at bounding box center [24, 207] width 13 height 10
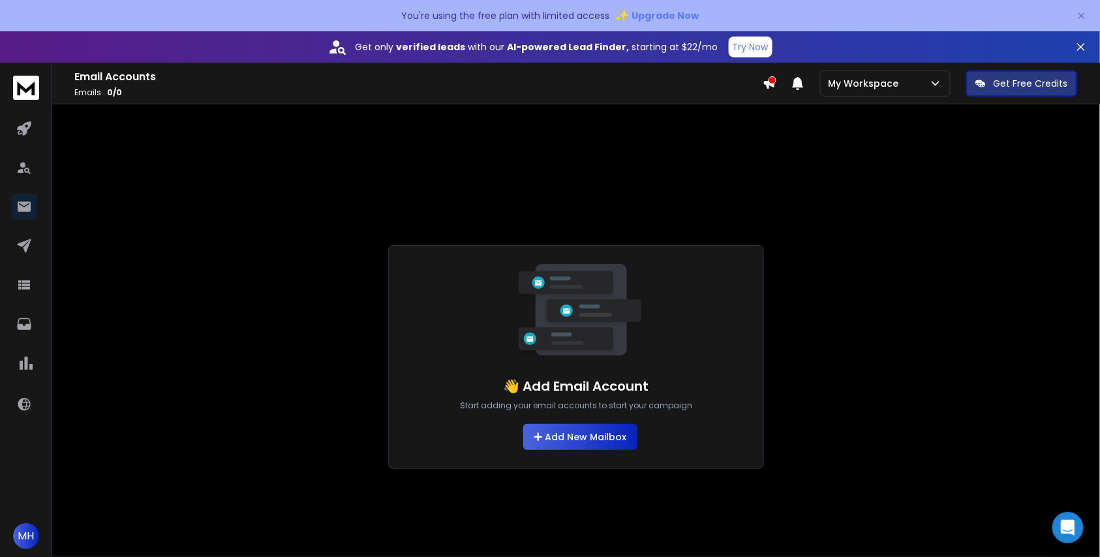
click at [538, 417] on button "Add New Mailbox" at bounding box center [580, 437] width 114 height 26
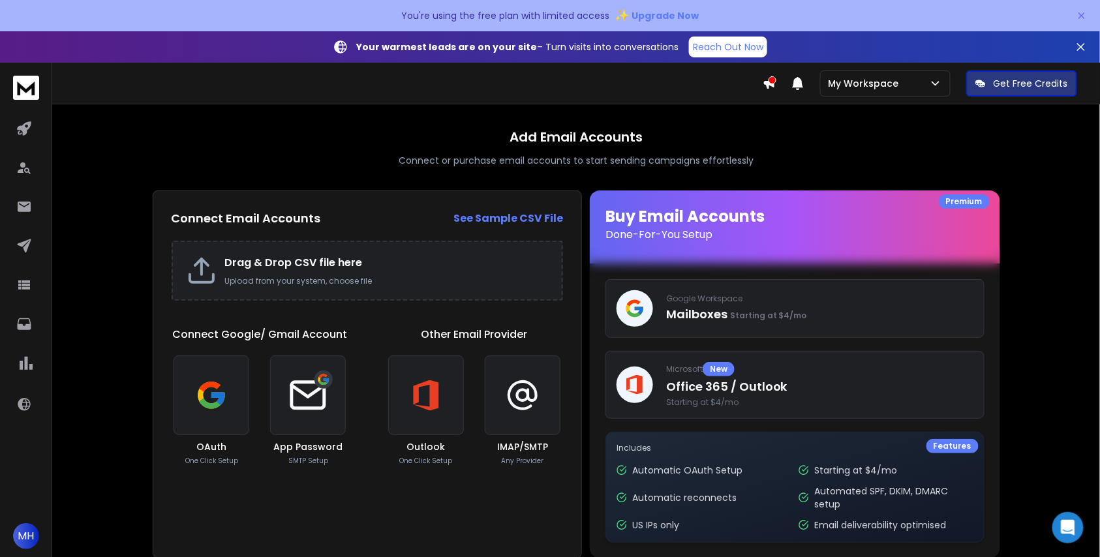
click at [214, 416] on div at bounding box center [212, 396] width 76 height 80
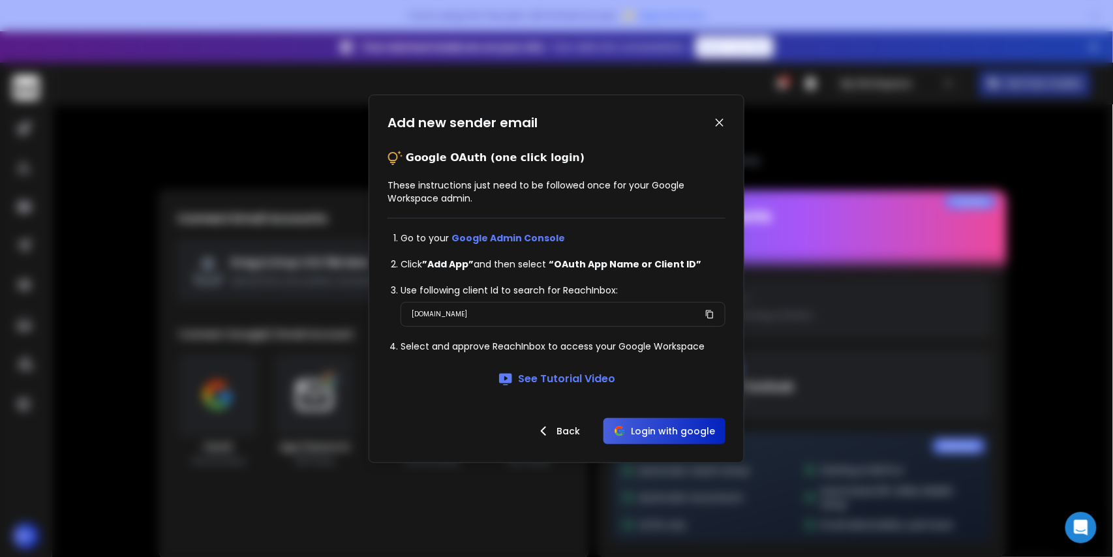
click at [723, 121] on icon at bounding box center [720, 123] width 12 height 12
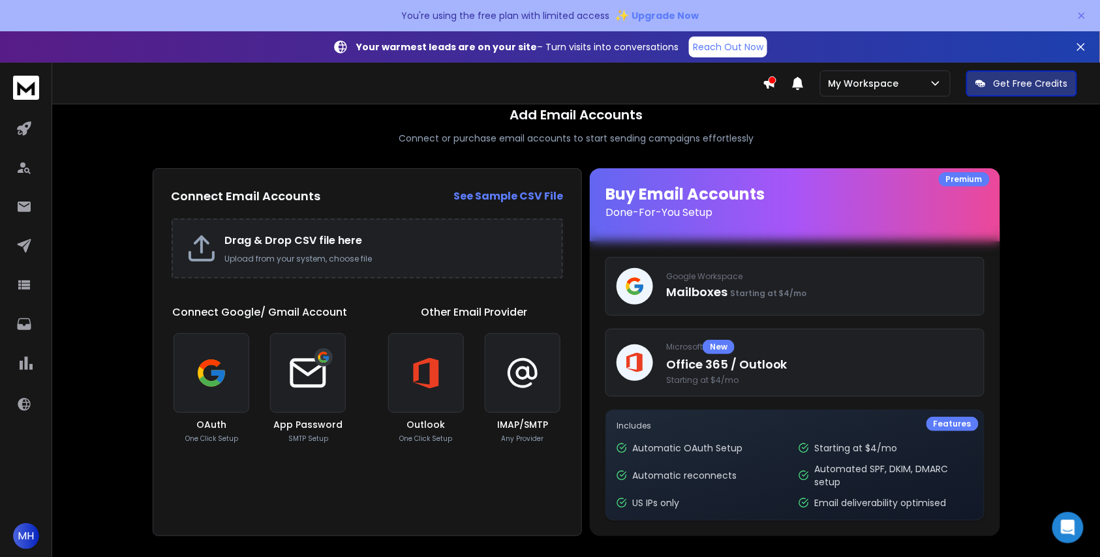
scroll to position [29, 0]
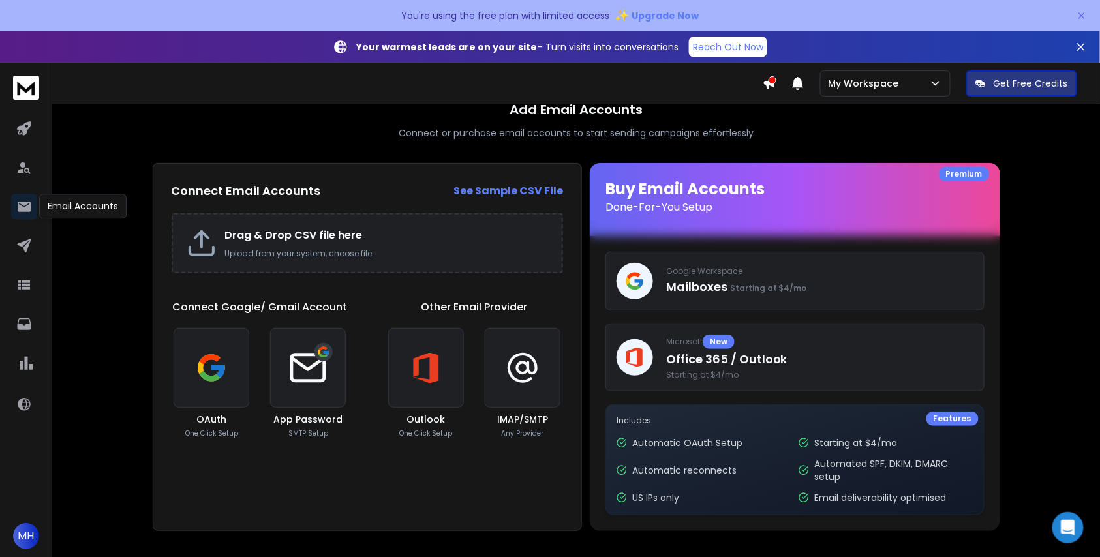
click at [29, 201] on icon at bounding box center [24, 207] width 16 height 16
